Goal: Navigation & Orientation: Find specific page/section

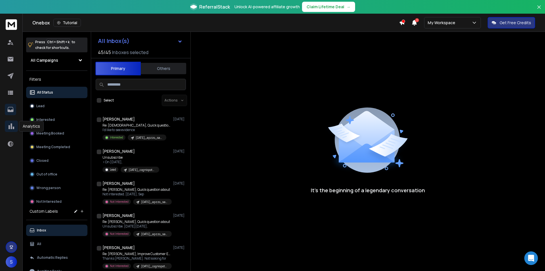
click at [11, 127] on icon at bounding box center [12, 126] width 6 height 6
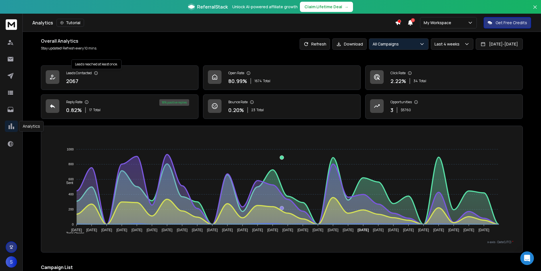
click at [419, 47] on icon at bounding box center [422, 44] width 6 height 6
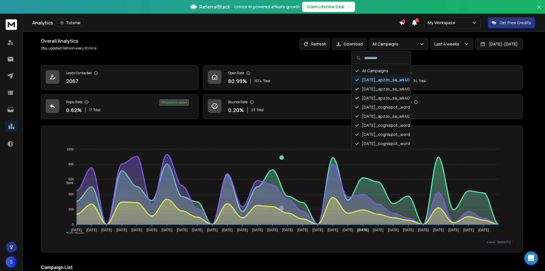
click at [392, 79] on div "[DATE]_apzzo_sa_wk40_04102025" at bounding box center [381, 79] width 57 height 9
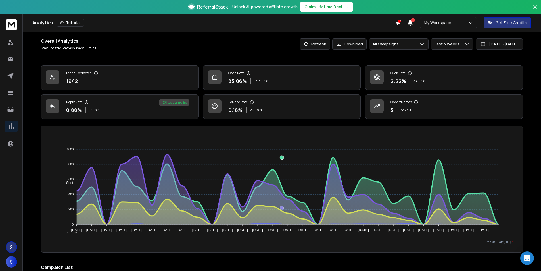
click at [390, 50] on div "Overall Analytics Stay updated! Refresh every 10 mins. Refresh Download All Cam…" at bounding box center [282, 44] width 482 height 13
click at [397, 44] on div "All Campaigns" at bounding box center [399, 44] width 52 height 6
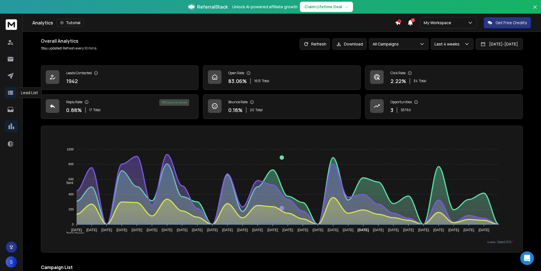
click at [13, 88] on link at bounding box center [10, 92] width 11 height 11
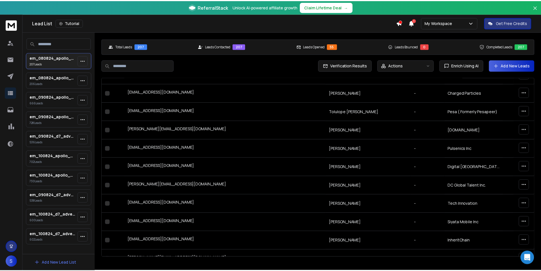
scroll to position [28, 0]
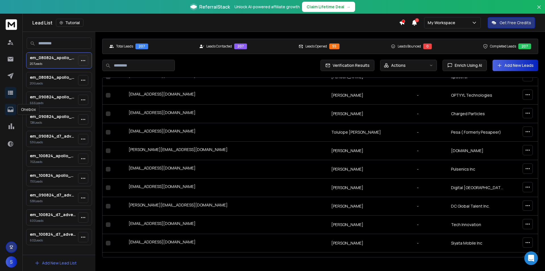
click at [13, 109] on icon at bounding box center [10, 109] width 7 height 7
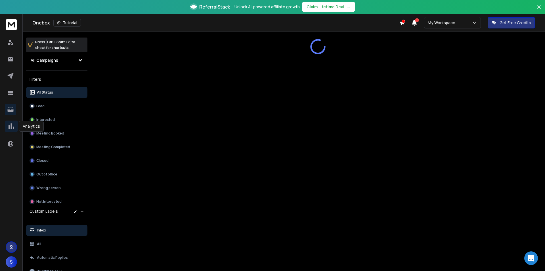
click at [11, 128] on icon at bounding box center [12, 126] width 6 height 6
